Goal: Task Accomplishment & Management: Use online tool/utility

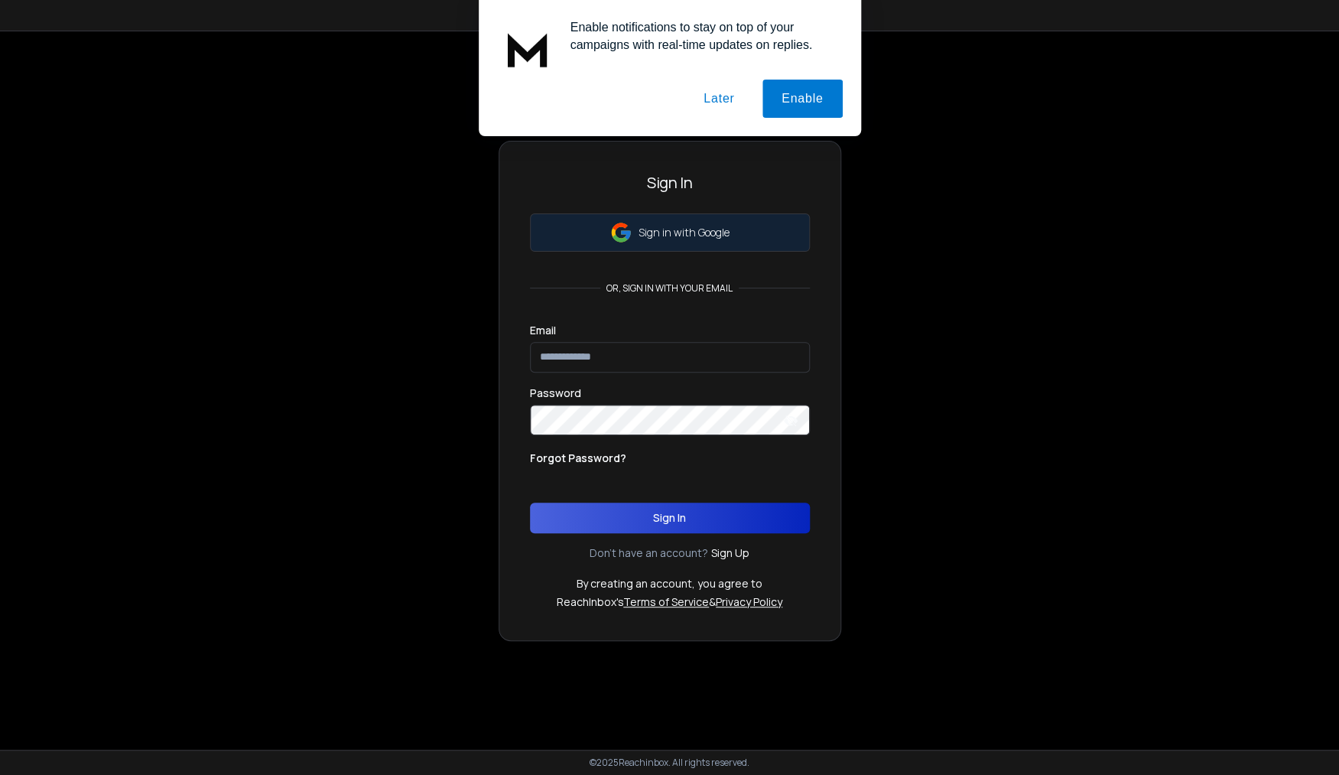
click at [698, 236] on p "Sign in with Google" at bounding box center [684, 232] width 91 height 15
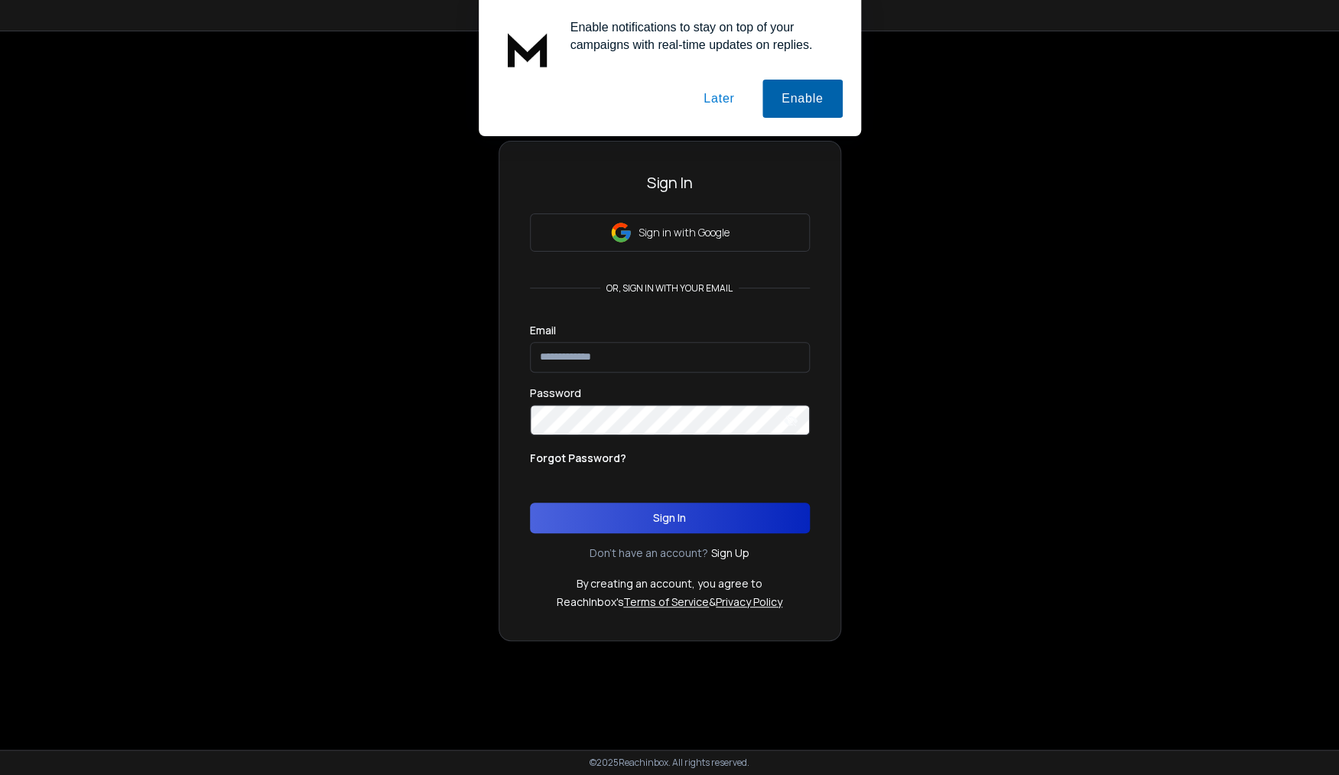
click at [805, 106] on button "Enable" at bounding box center [803, 99] width 80 height 38
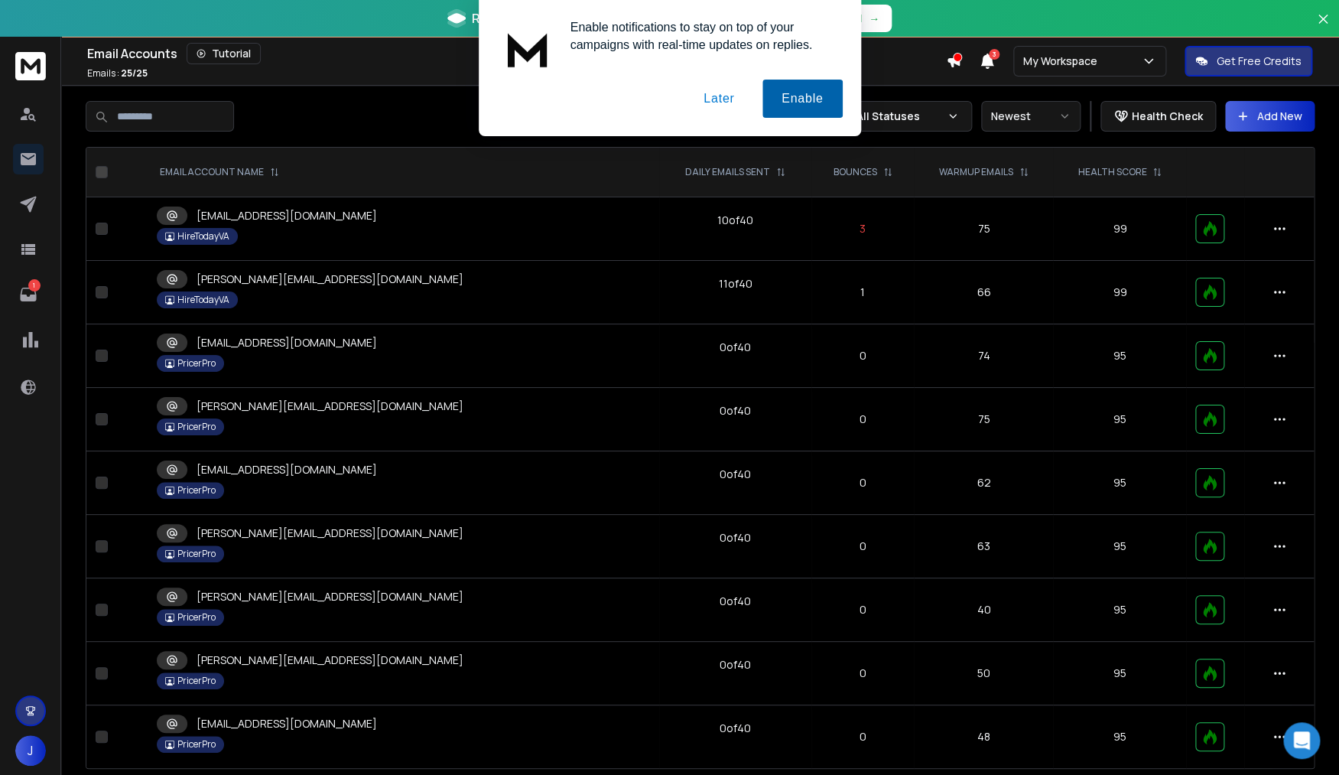
click at [806, 99] on button "Enable" at bounding box center [803, 99] width 80 height 38
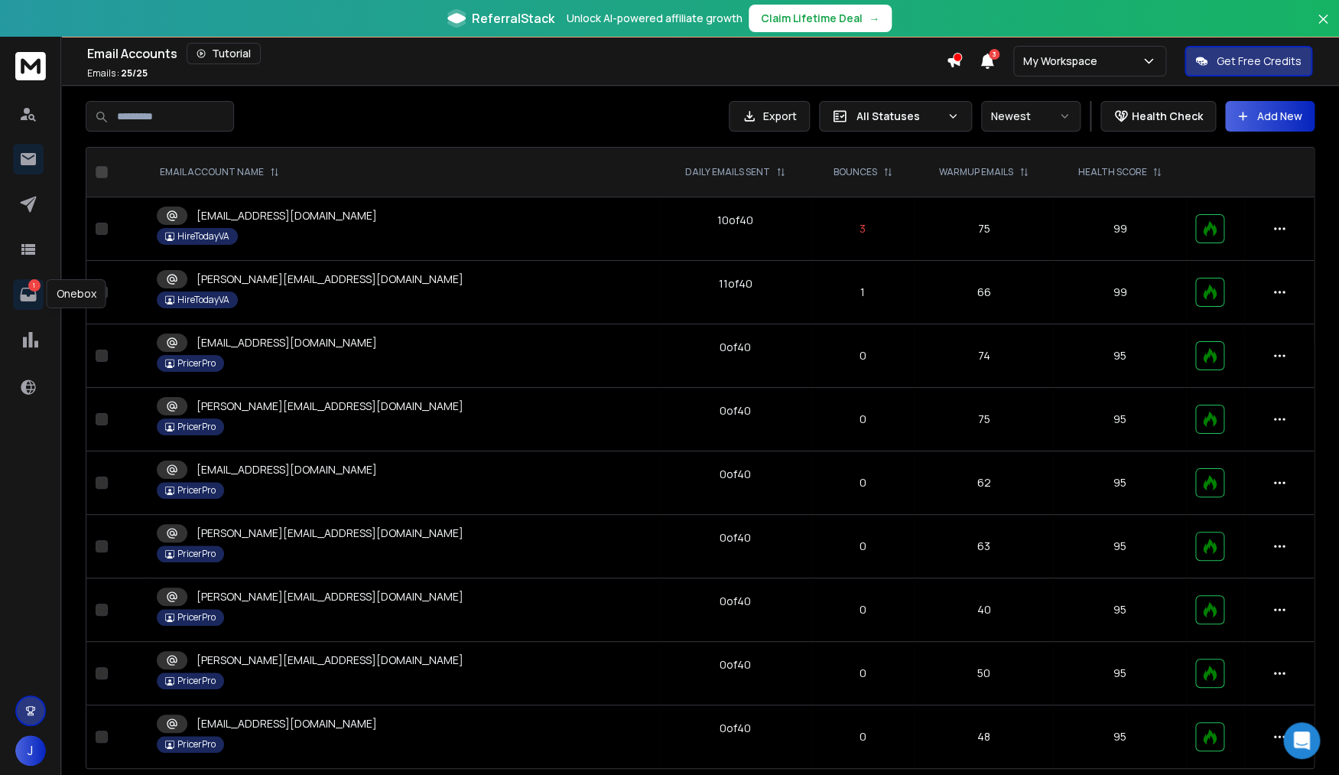
click at [27, 285] on icon at bounding box center [28, 294] width 18 height 18
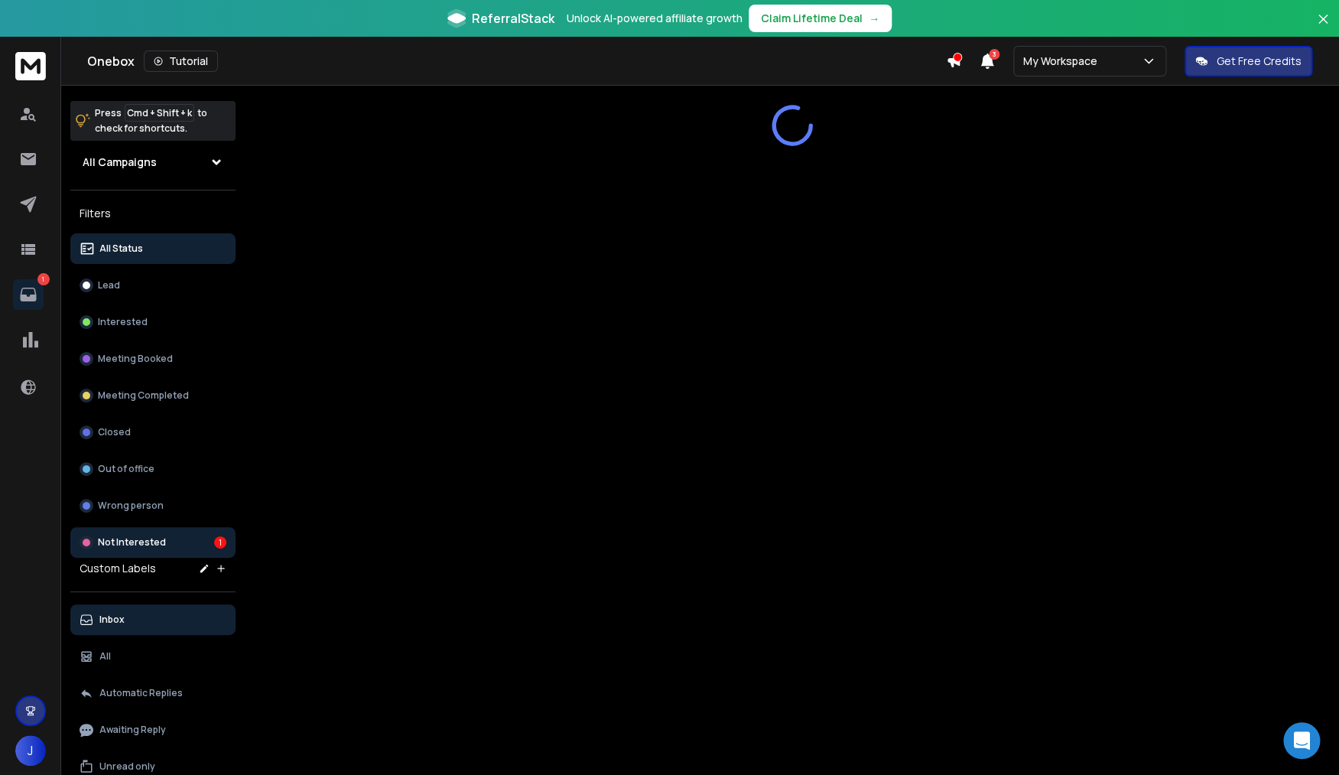
click at [132, 545] on p "Not Interested" at bounding box center [132, 542] width 68 height 12
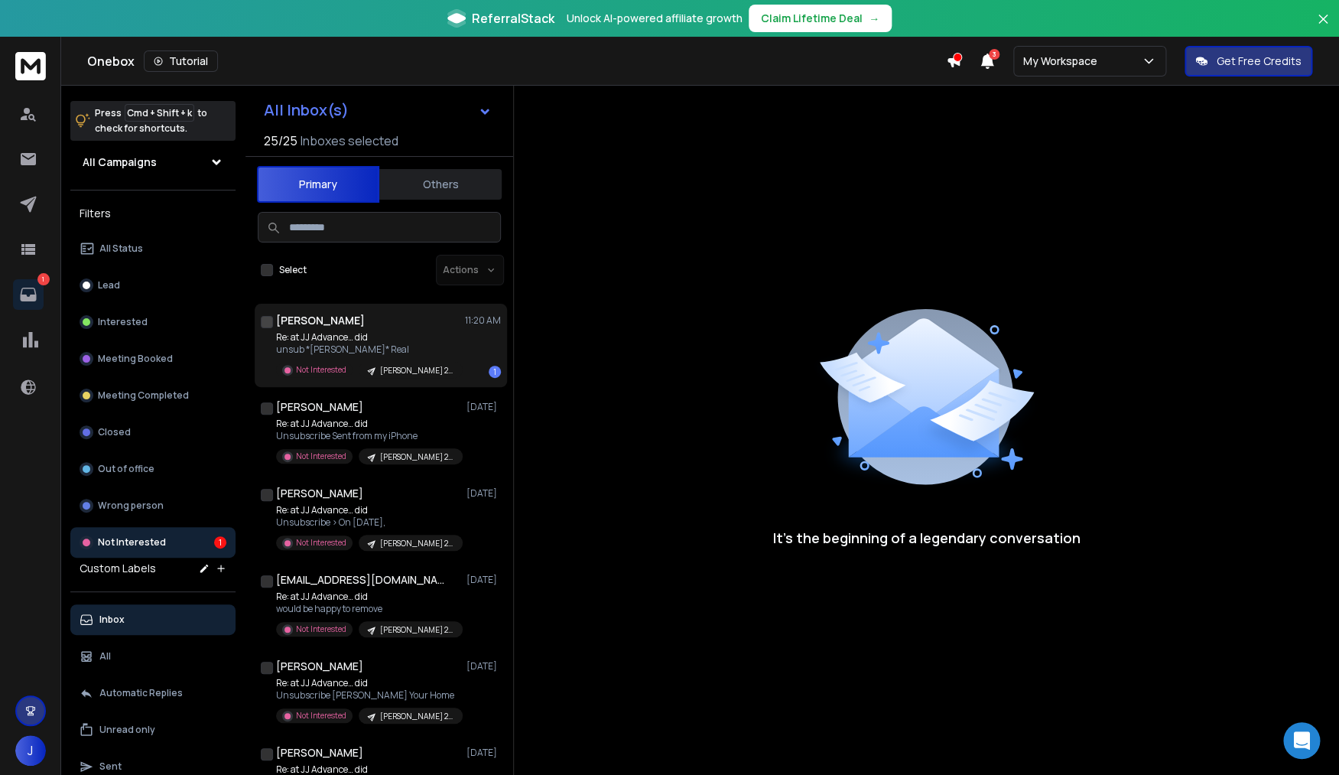
click at [336, 346] on p "unsub *Leigh A Saunders* Real" at bounding box center [368, 349] width 184 height 12
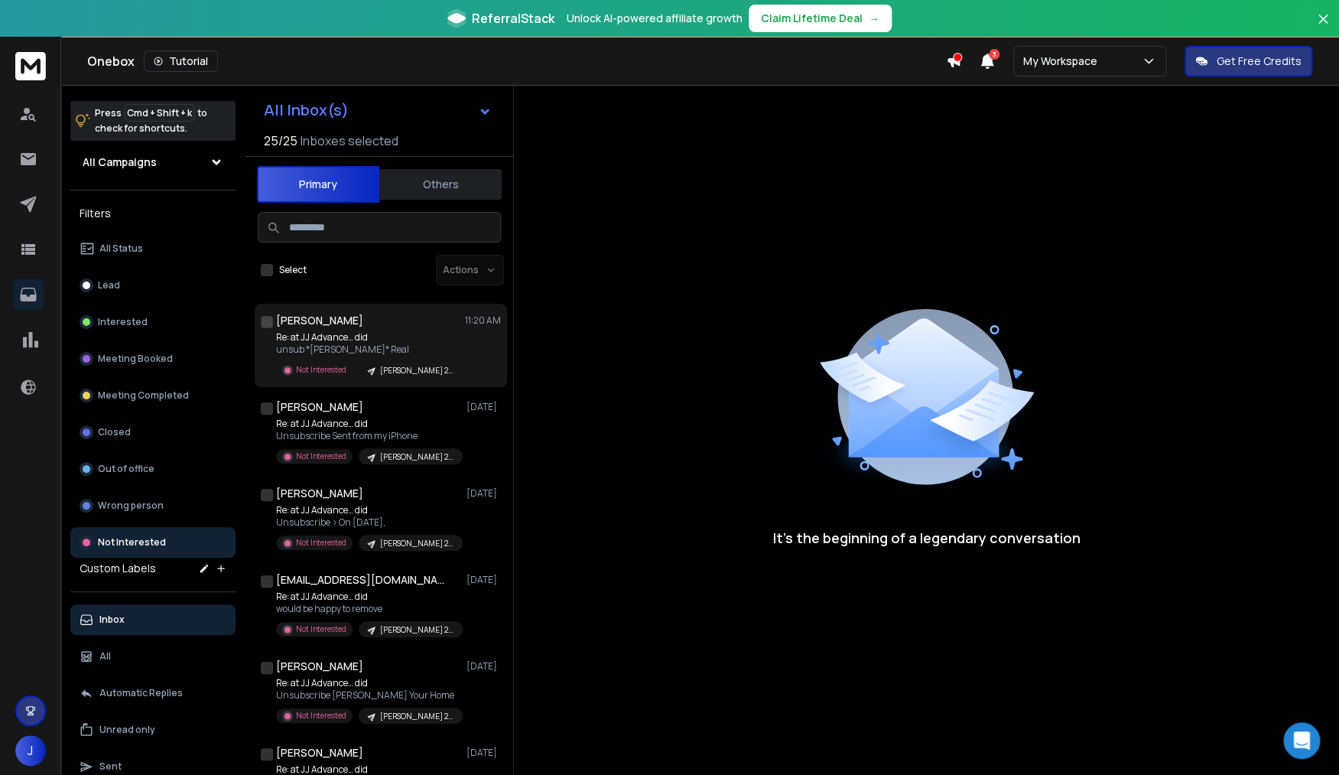
click at [359, 339] on p "Re: at JJ Advance… did" at bounding box center [368, 337] width 184 height 12
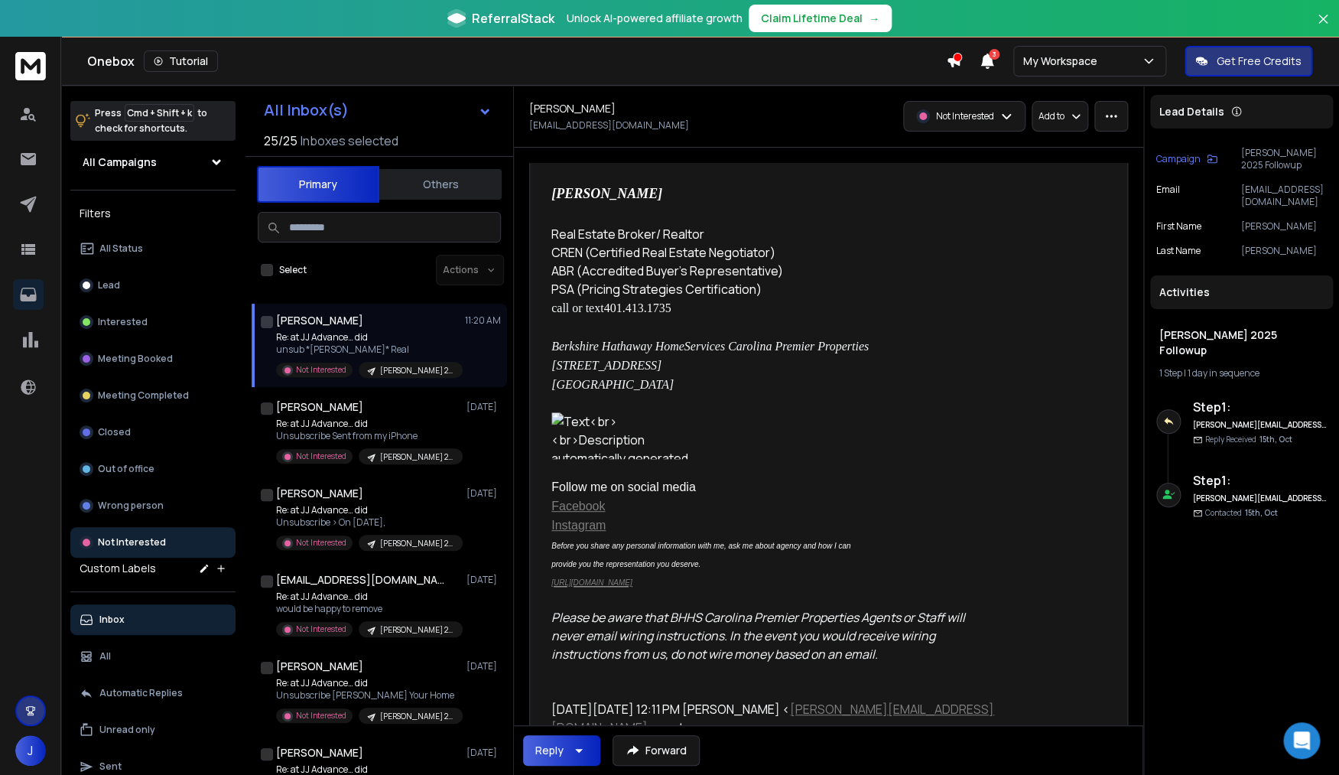
scroll to position [259, 0]
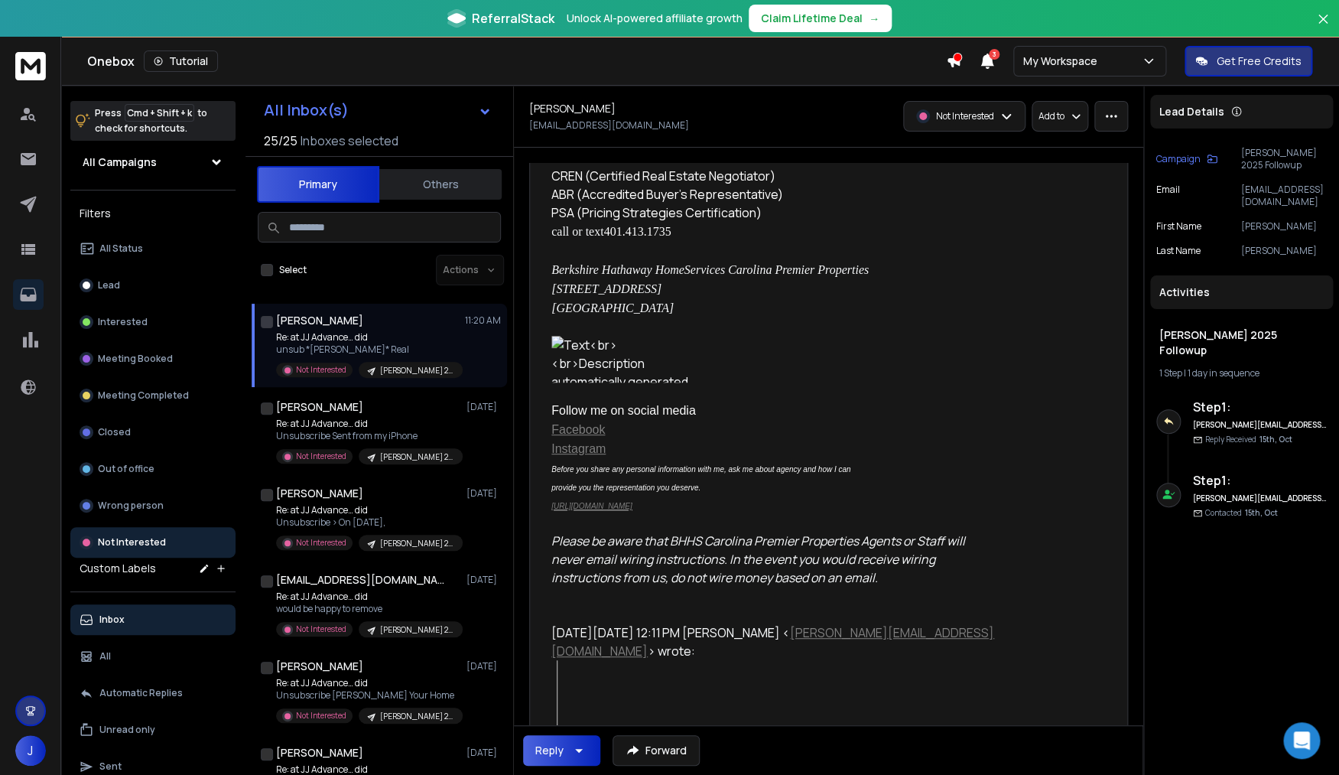
click at [587, 430] on link "Facebook" at bounding box center [579, 429] width 54 height 13
click at [597, 453] on link "Instagram" at bounding box center [579, 448] width 54 height 13
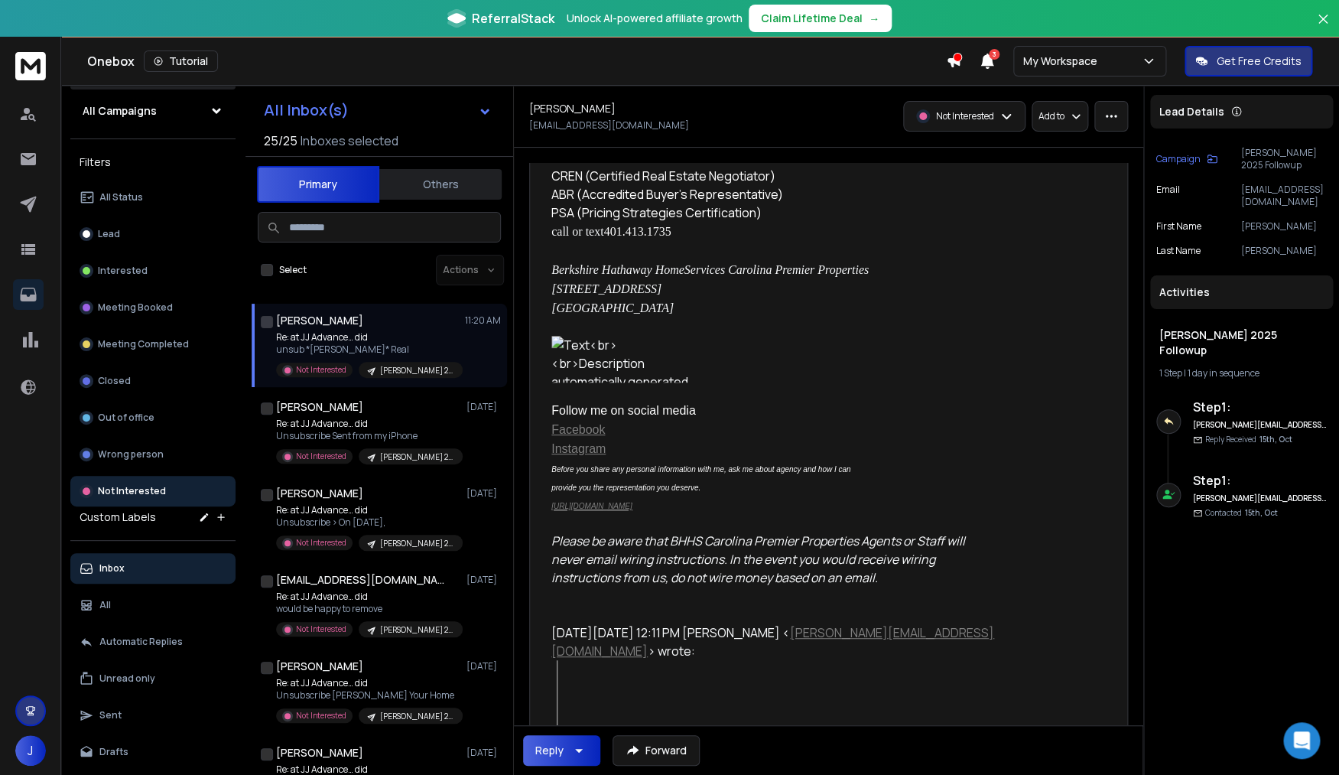
scroll to position [0, 0]
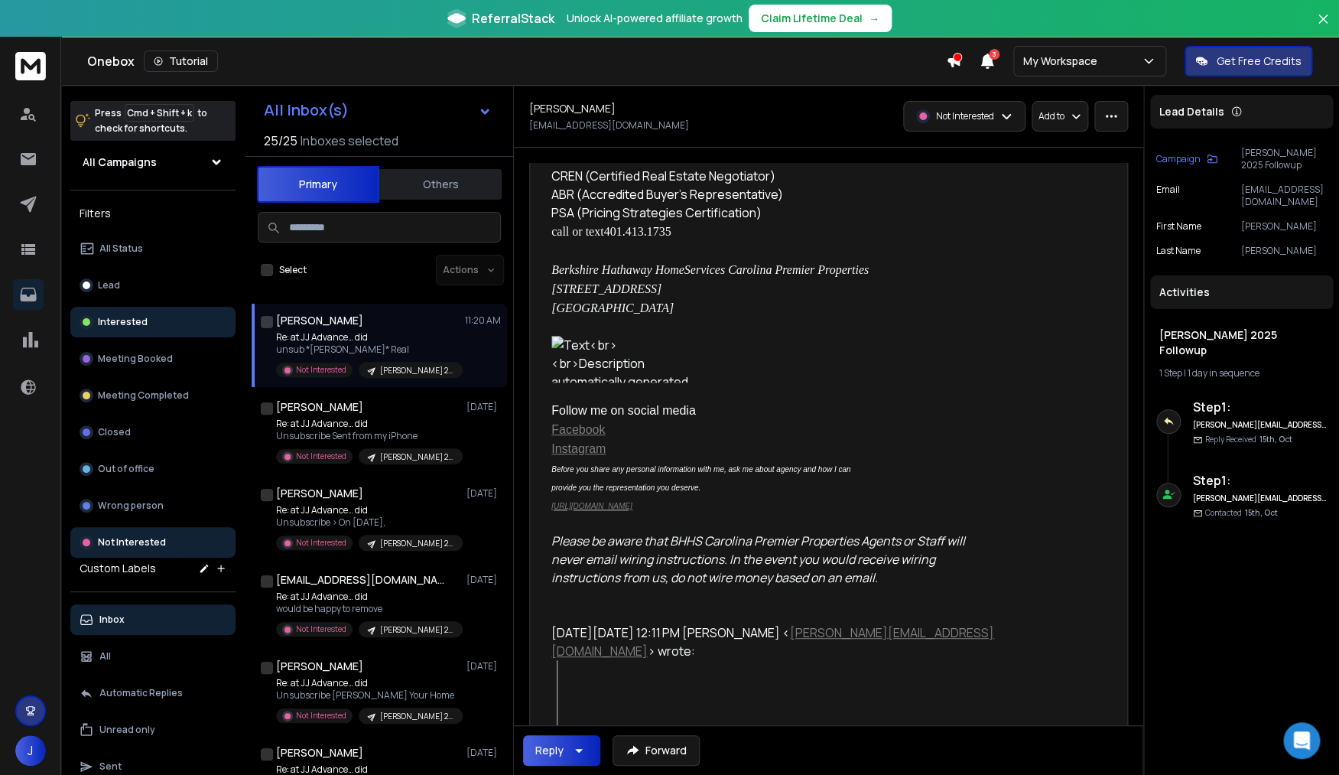
click at [117, 323] on p "Interested" at bounding box center [123, 322] width 50 height 12
